Goal: Task Accomplishment & Management: Use online tool/utility

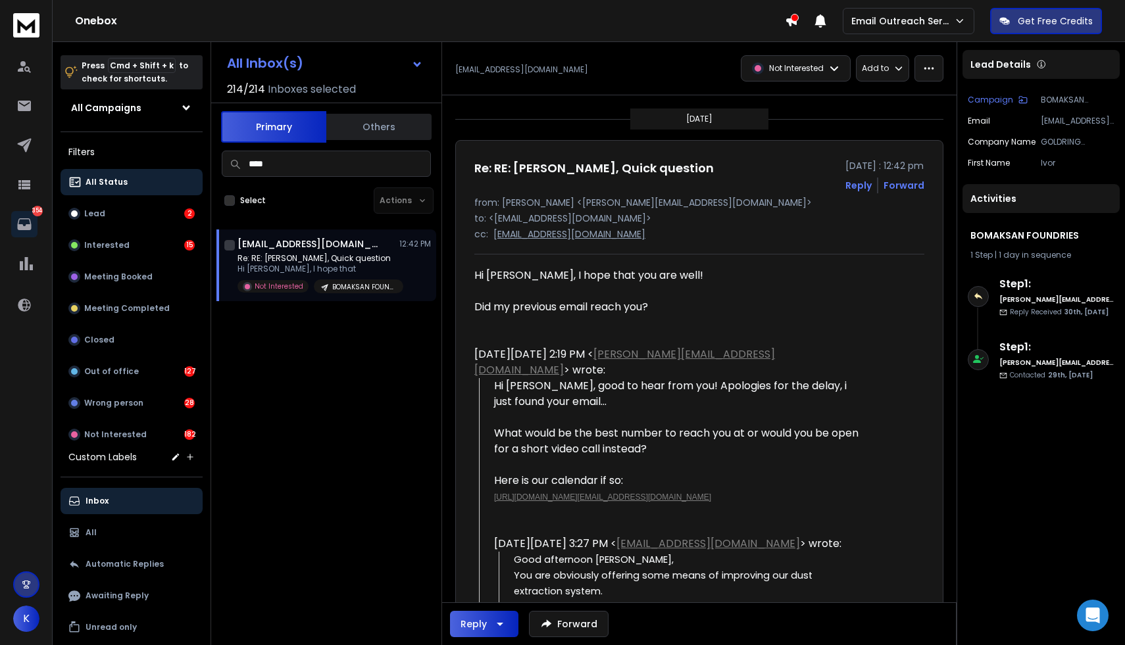
scroll to position [331, 0]
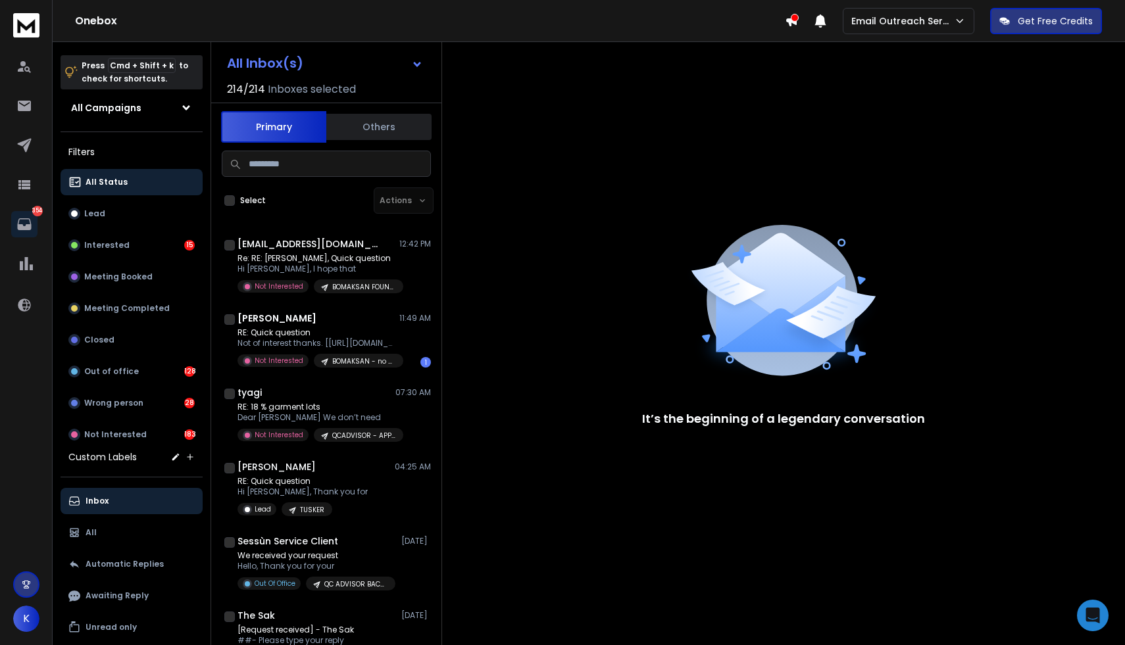
click at [905, 5] on div "Onebox Email Outreach Service Get Free Credits" at bounding box center [562, 21] width 1125 height 42
click at [894, 35] on div "Onebox Email Outreach Service Get Free Credits" at bounding box center [562, 21] width 1125 height 42
click at [894, 30] on button "Email Outreach Service" at bounding box center [909, 21] width 132 height 26
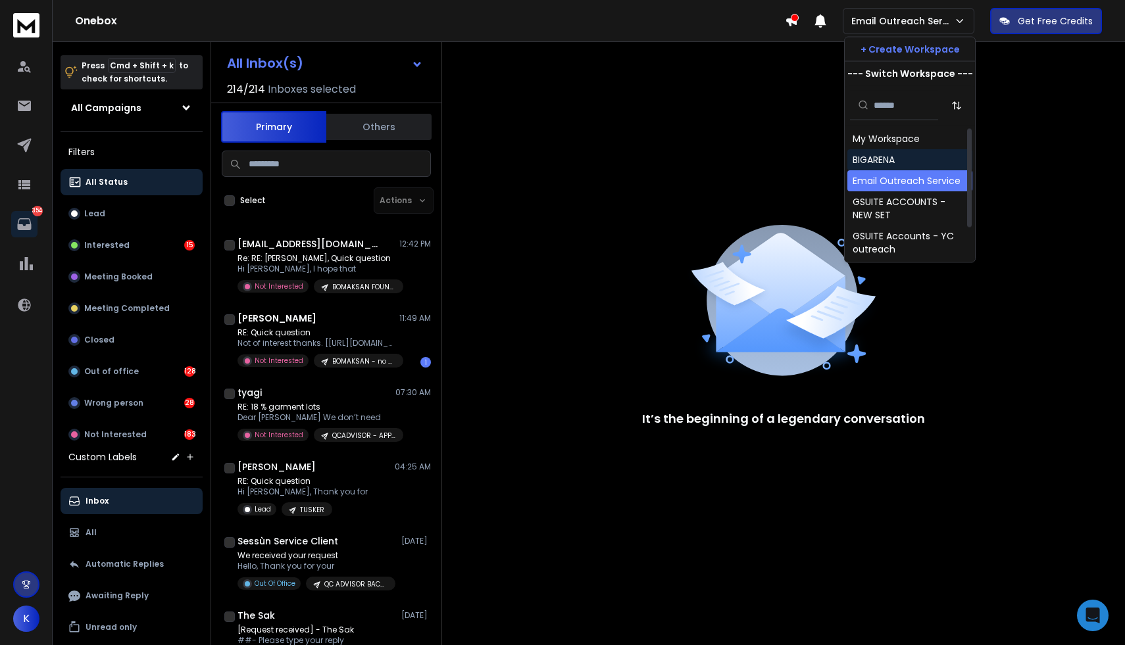
click at [874, 152] on div "BIGARENA" at bounding box center [909, 159] width 125 height 21
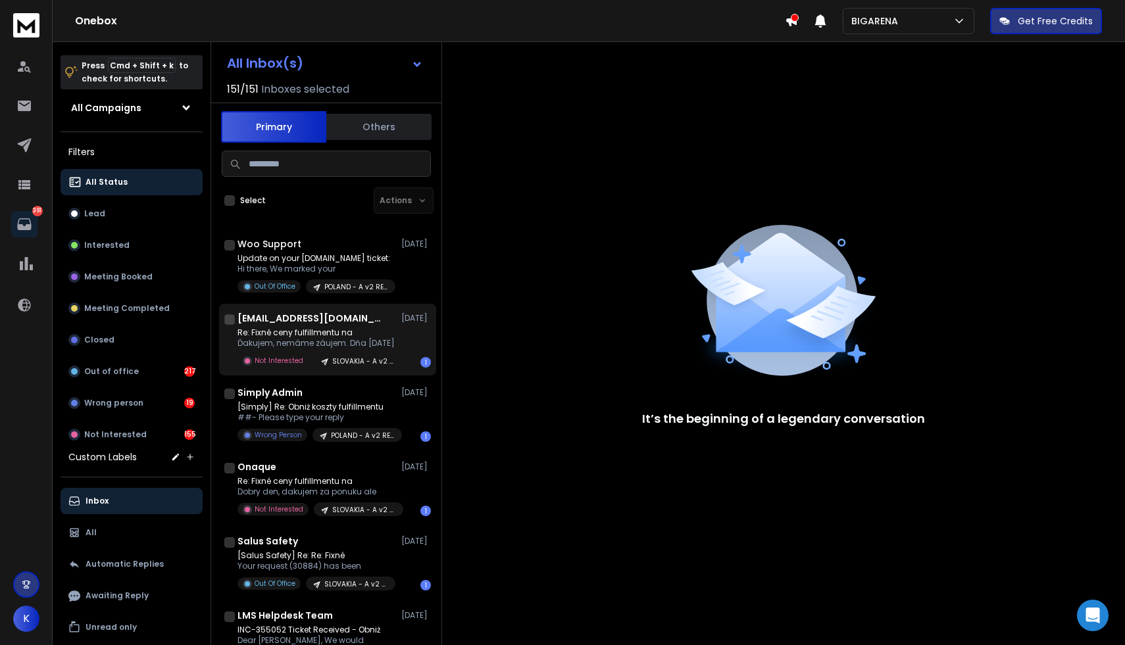
scroll to position [86, 0]
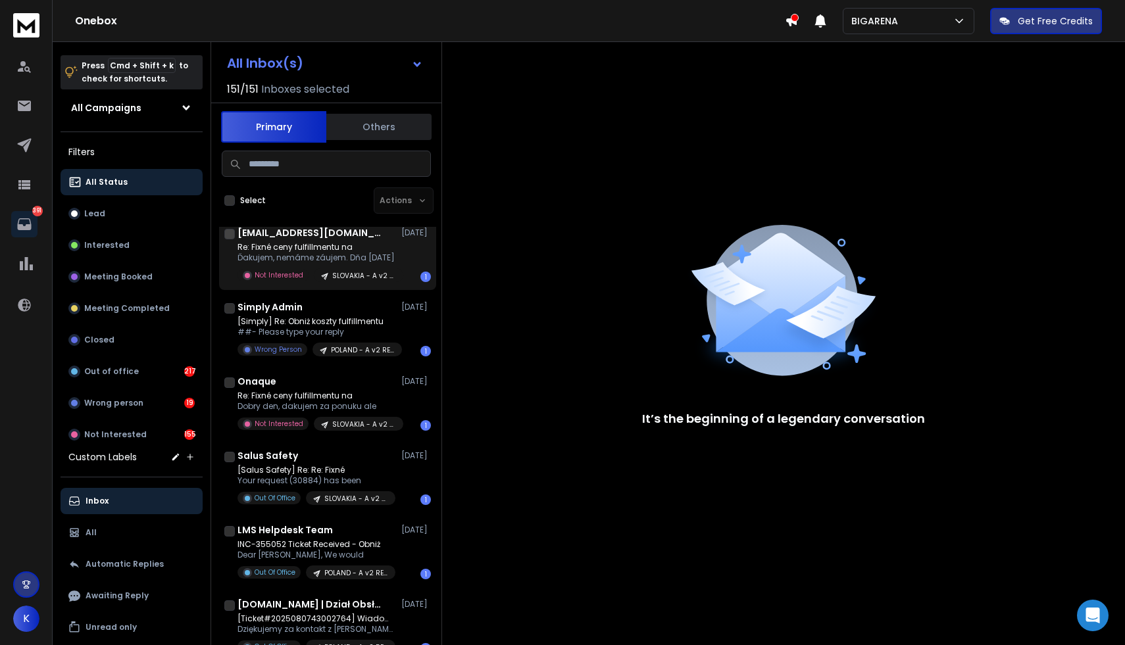
click at [324, 259] on p "Ďakujem, nemáme záujem. Dňa [DATE]" at bounding box center [316, 258] width 158 height 11
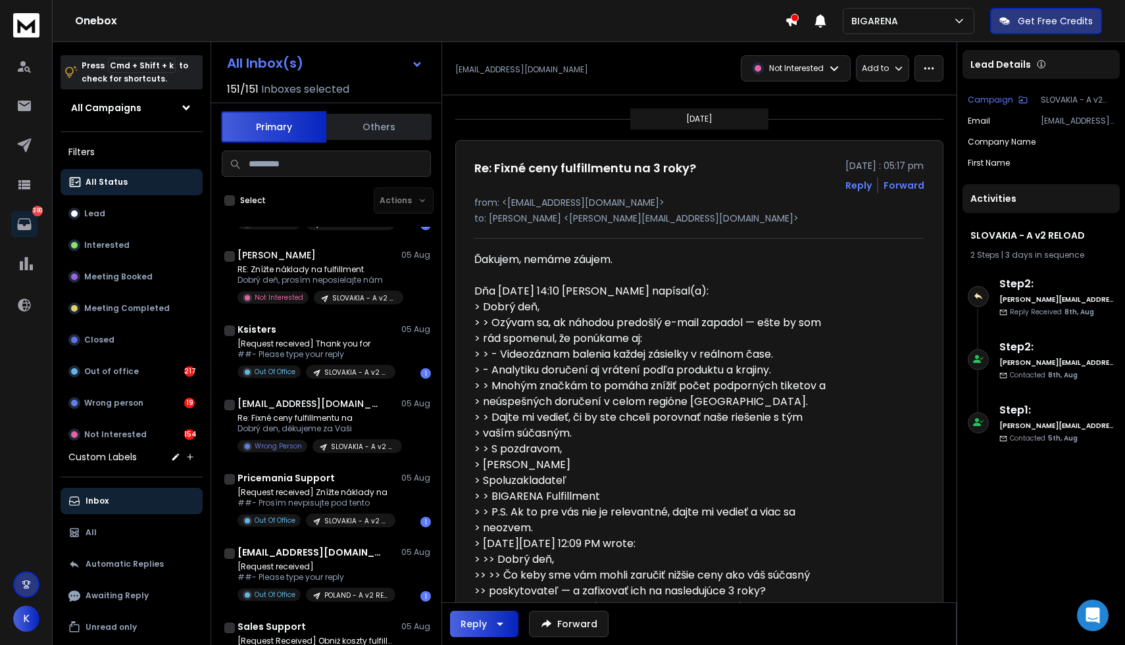
scroll to position [3076, 0]
